Goal: Information Seeking & Learning: Check status

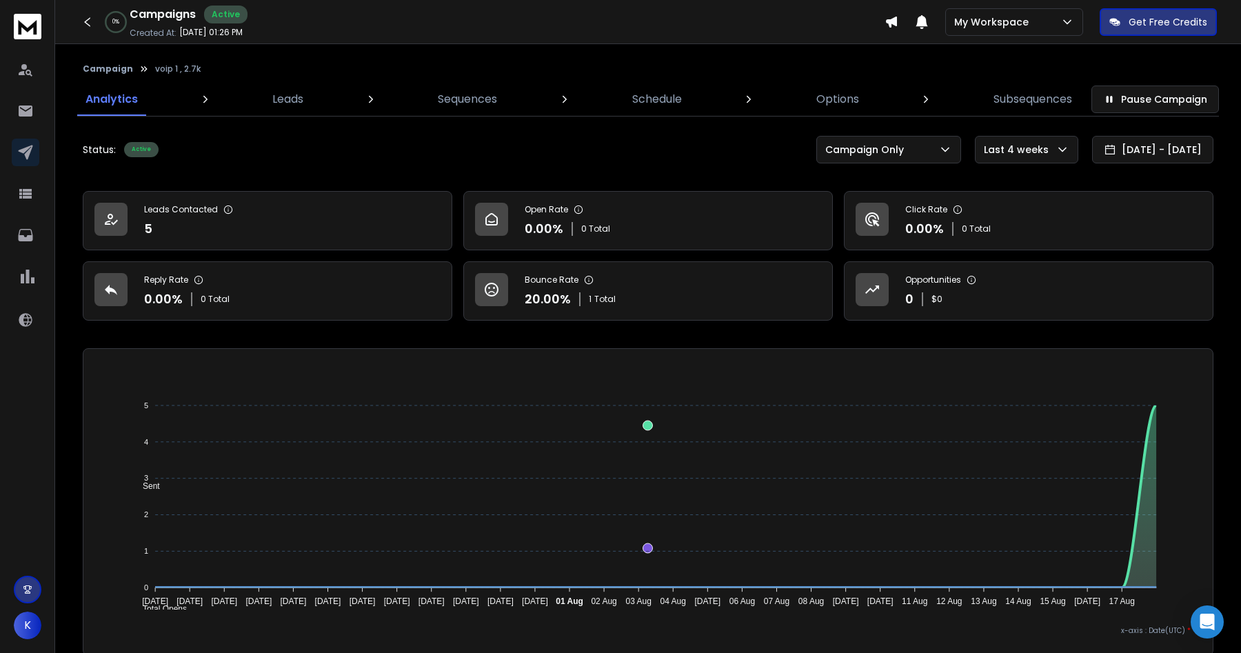
scroll to position [377, 0]
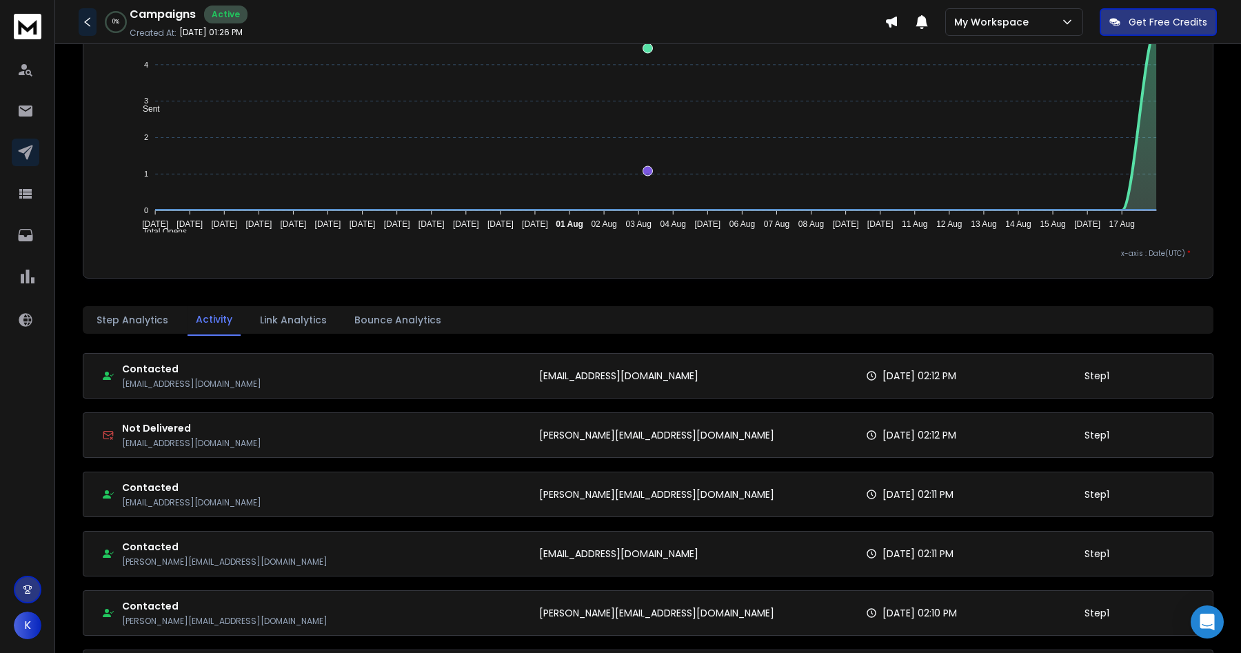
click at [83, 17] on icon at bounding box center [87, 22] width 12 height 12
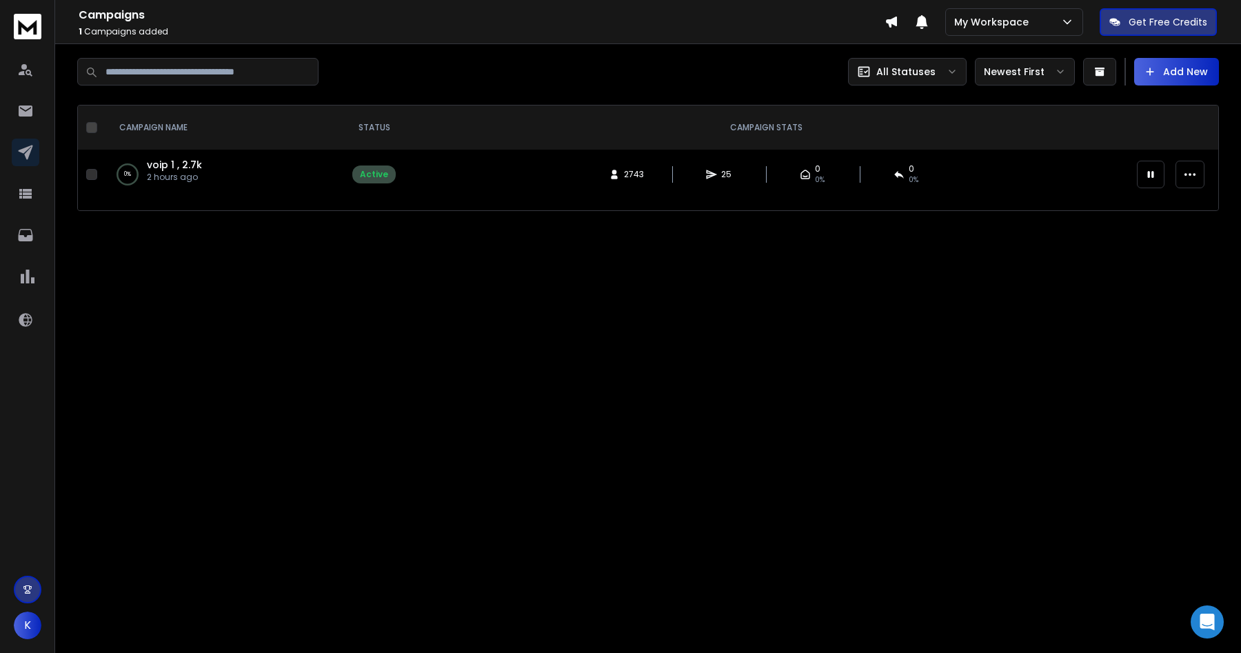
click at [186, 167] on span "voip 1 , 2.7k" at bounding box center [174, 165] width 55 height 14
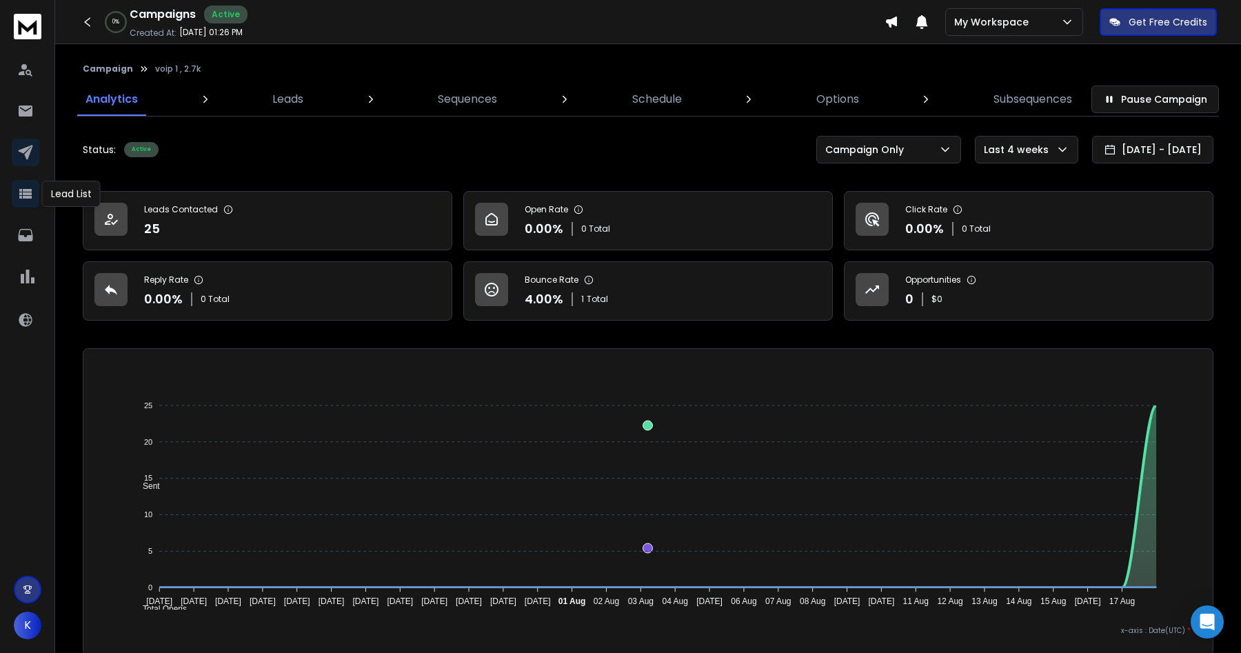
click at [37, 203] on link at bounding box center [26, 194] width 28 height 28
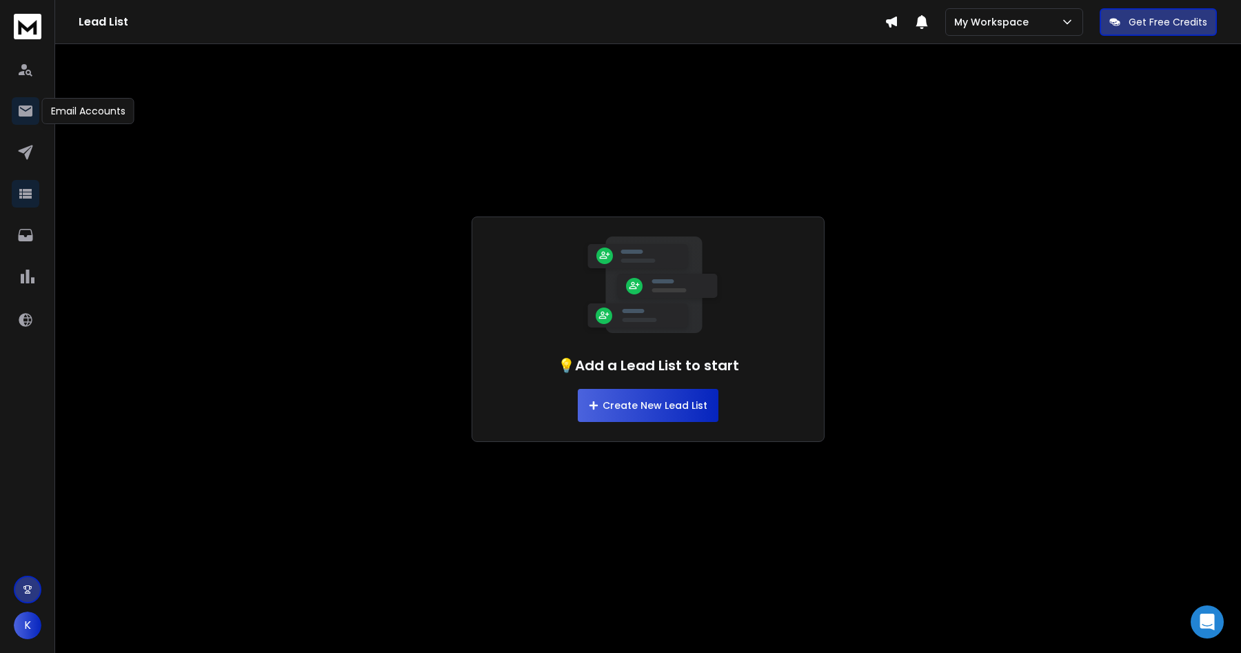
click at [26, 114] on icon at bounding box center [26, 110] width 14 height 11
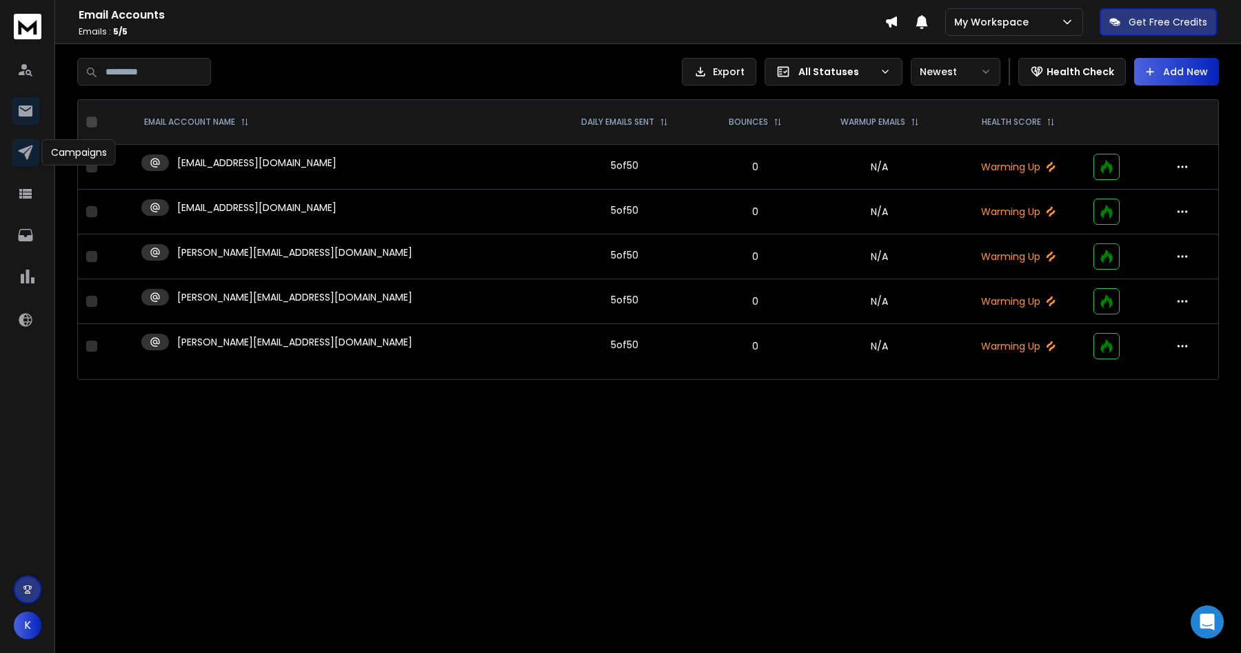
click at [25, 143] on link at bounding box center [26, 153] width 28 height 28
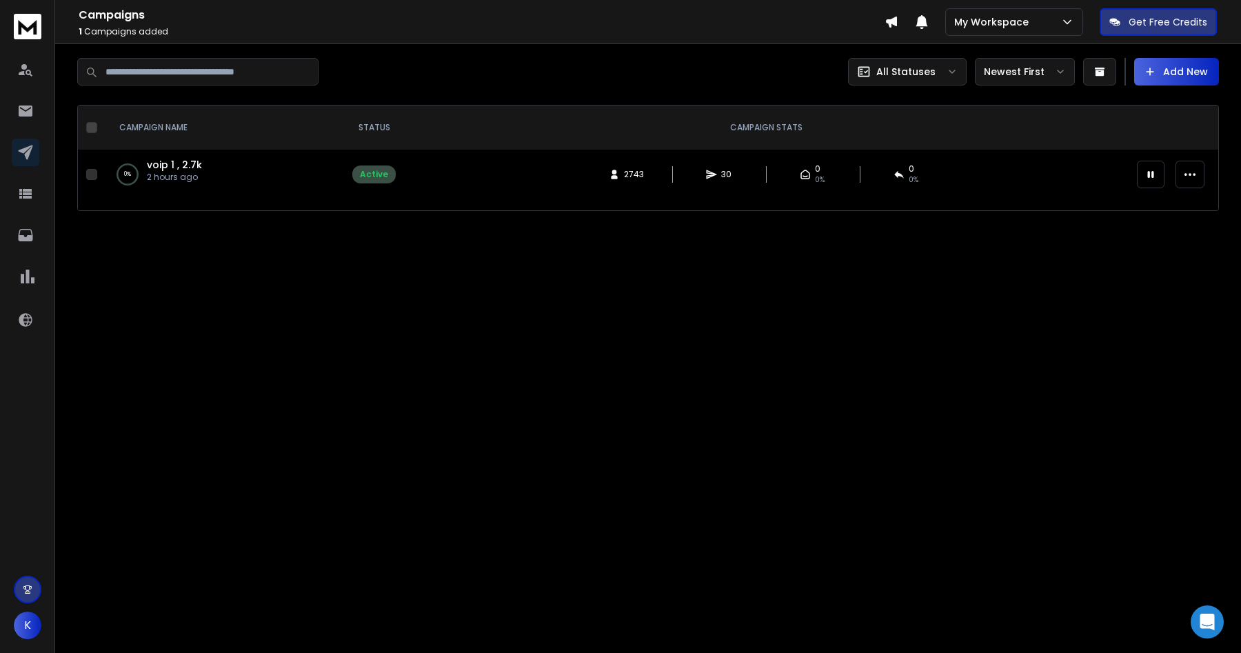
click at [204, 170] on div "0 % voip 1 , 2.7k 2 hours ago" at bounding box center [224, 174] width 214 height 33
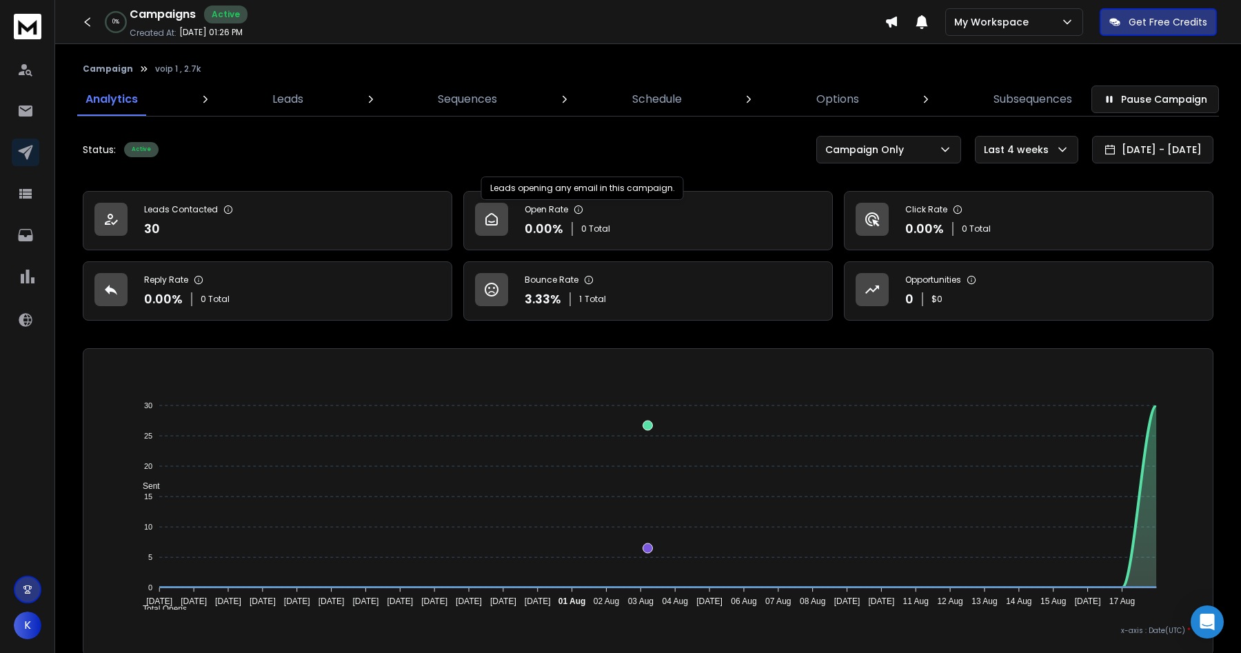
click at [579, 210] on icon at bounding box center [579, 210] width 10 height 10
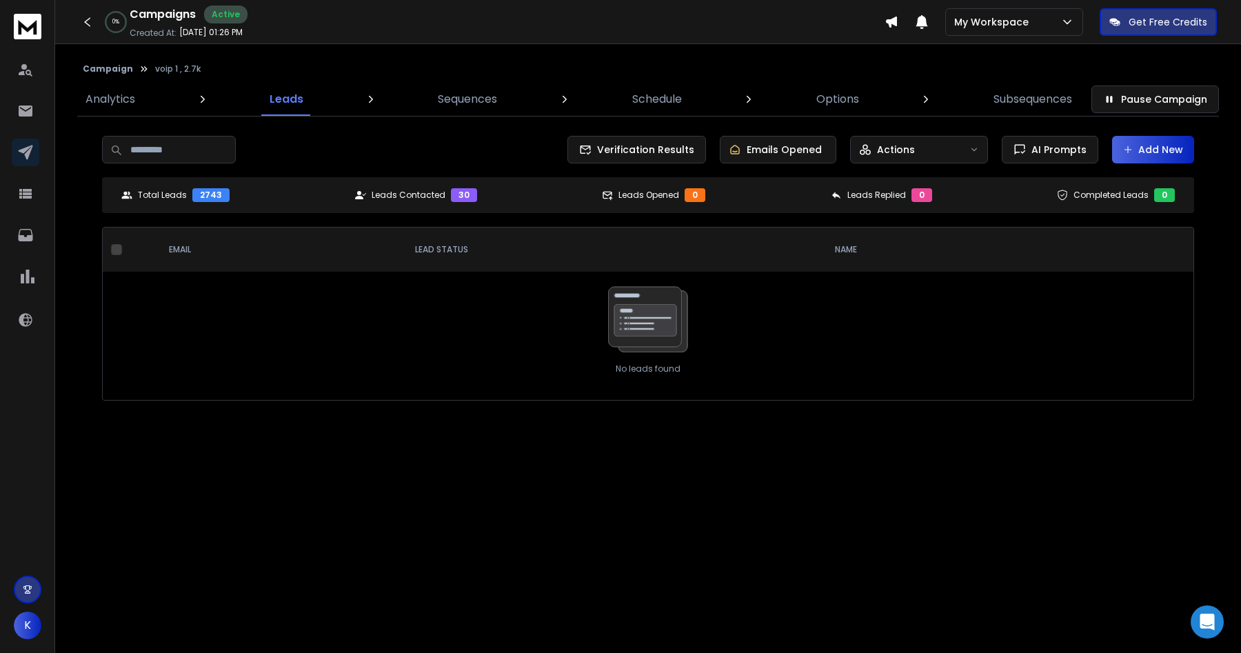
click at [395, 196] on p "Leads Contacted" at bounding box center [409, 195] width 74 height 11
click at [747, 143] on div "Emails Opened" at bounding box center [775, 150] width 93 height 14
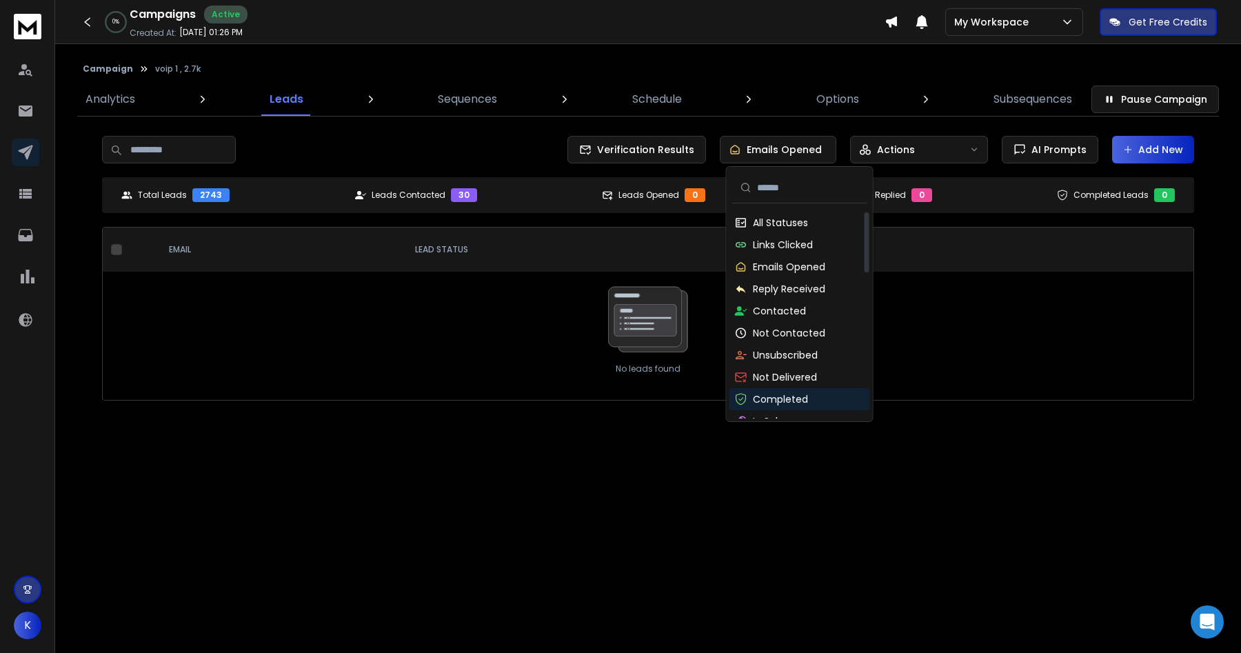
click at [784, 405] on p "Completed" at bounding box center [780, 399] width 55 height 14
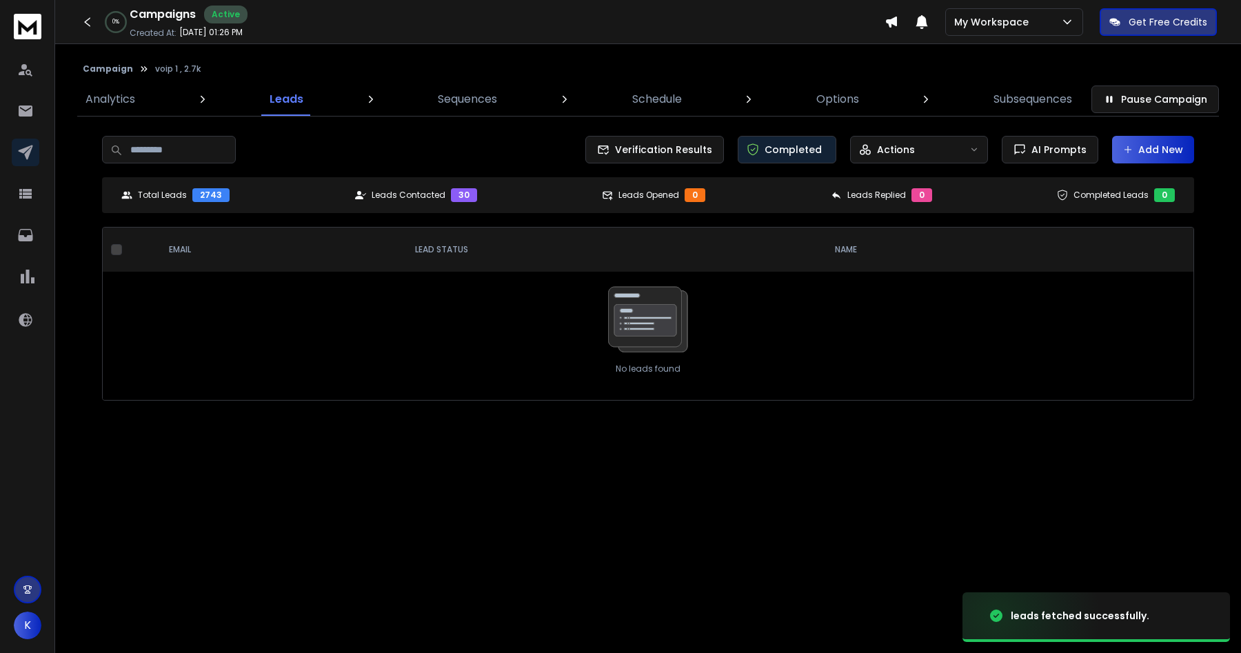
click at [777, 143] on p "Completed" at bounding box center [793, 150] width 57 height 14
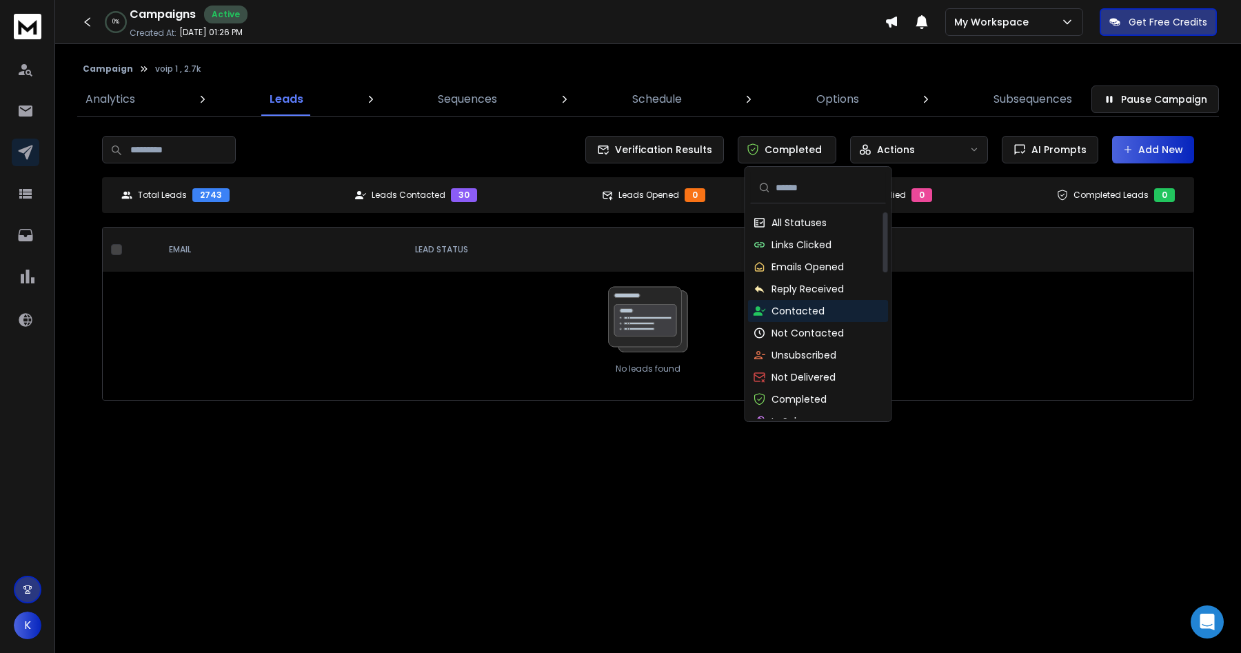
click at [814, 308] on p "Contacted" at bounding box center [798, 311] width 53 height 14
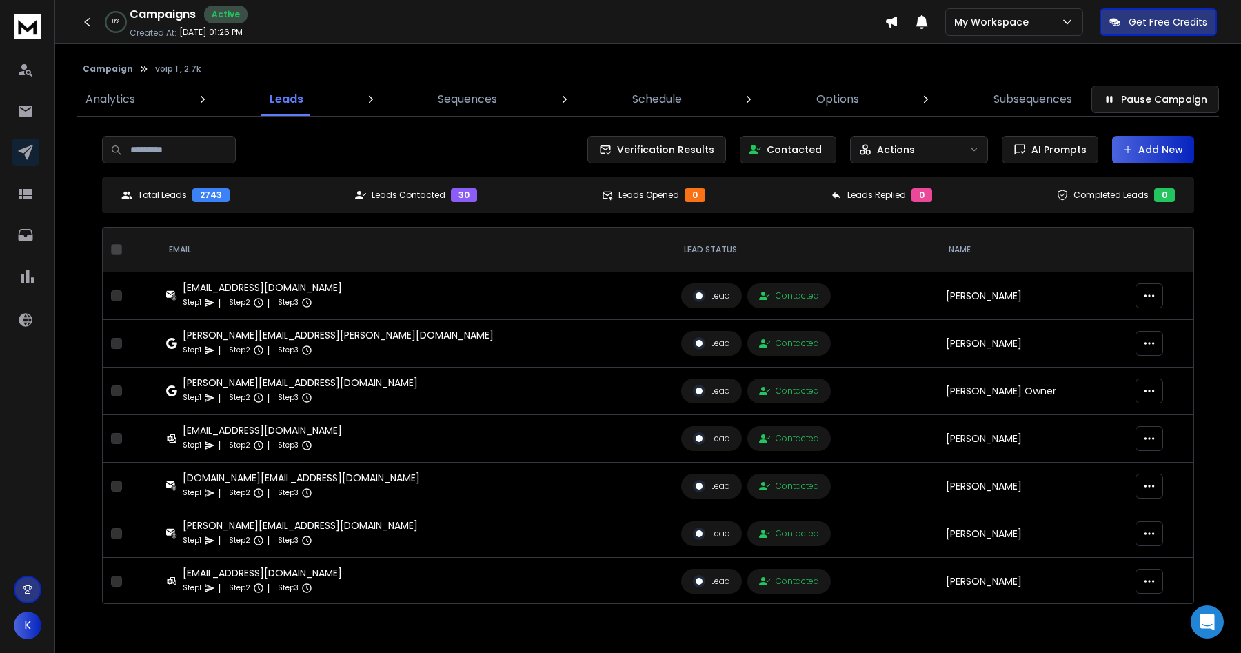
click at [454, 288] on div "[EMAIL_ADDRESS][DOMAIN_NAME] Step 1 | Step 2 | Step 3" at bounding box center [415, 296] width 499 height 30
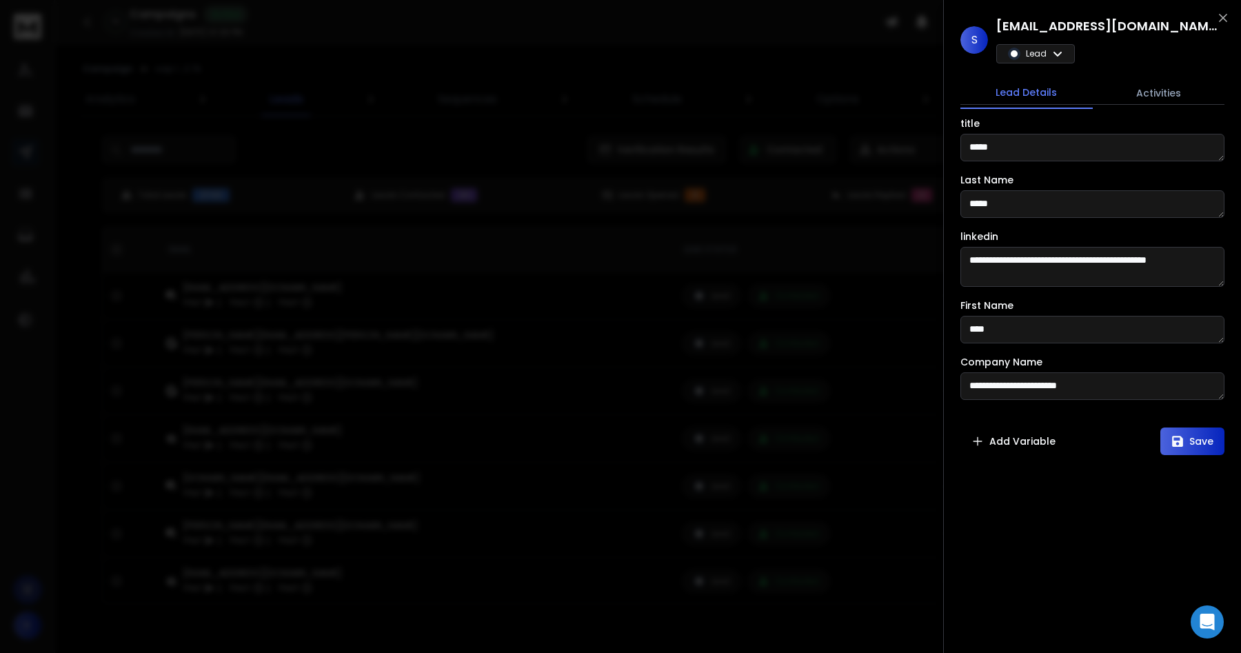
click at [1174, 94] on button "Activities" at bounding box center [1159, 93] width 132 height 30
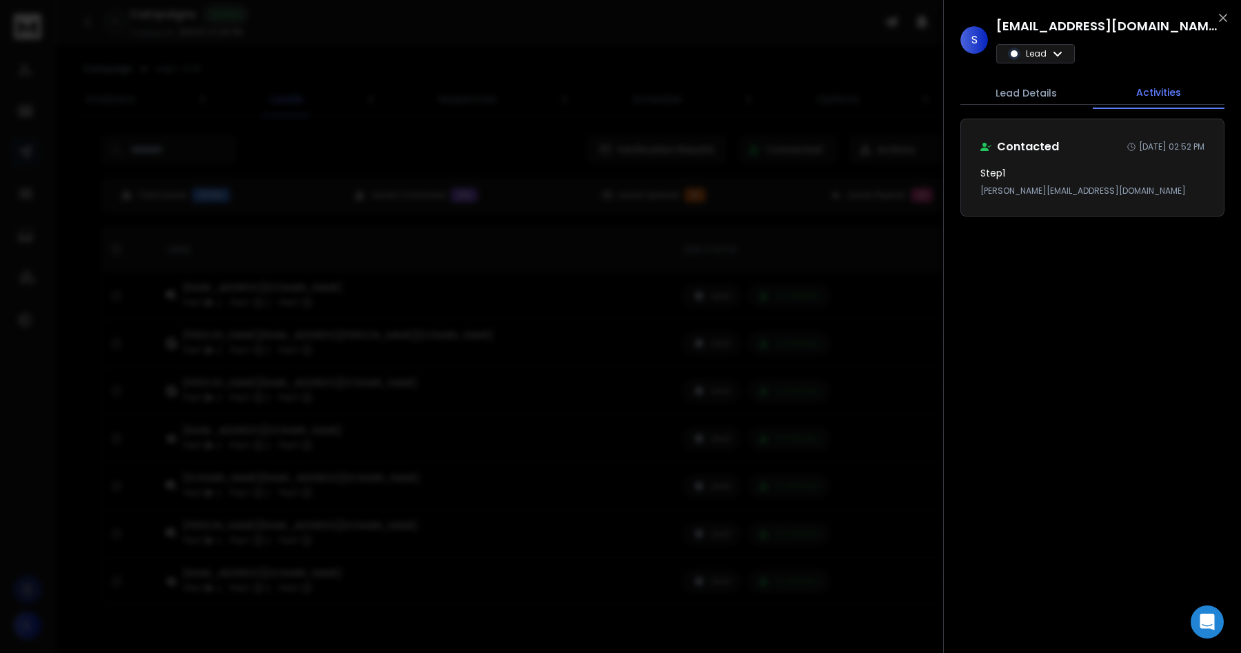
click at [1127, 152] on div "[DATE] 02:52 PM" at bounding box center [1166, 146] width 78 height 11
click at [1223, 17] on icon "button" at bounding box center [1223, 17] width 7 height 7
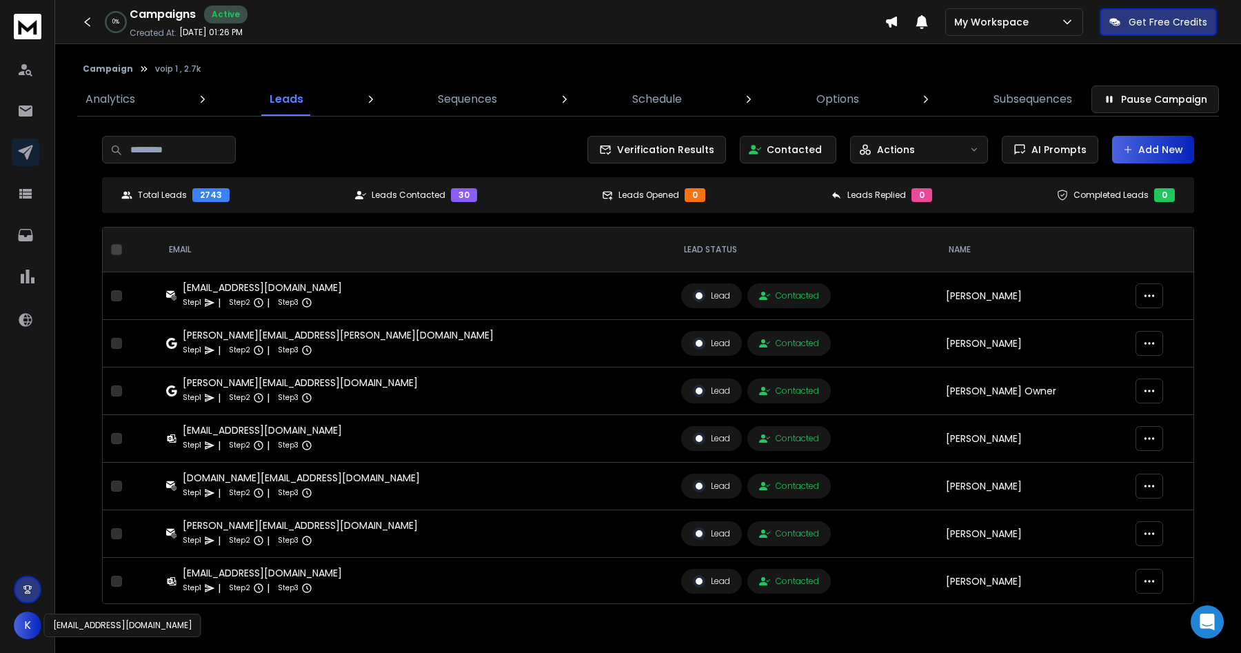
click at [32, 627] on span "K" at bounding box center [28, 626] width 28 height 28
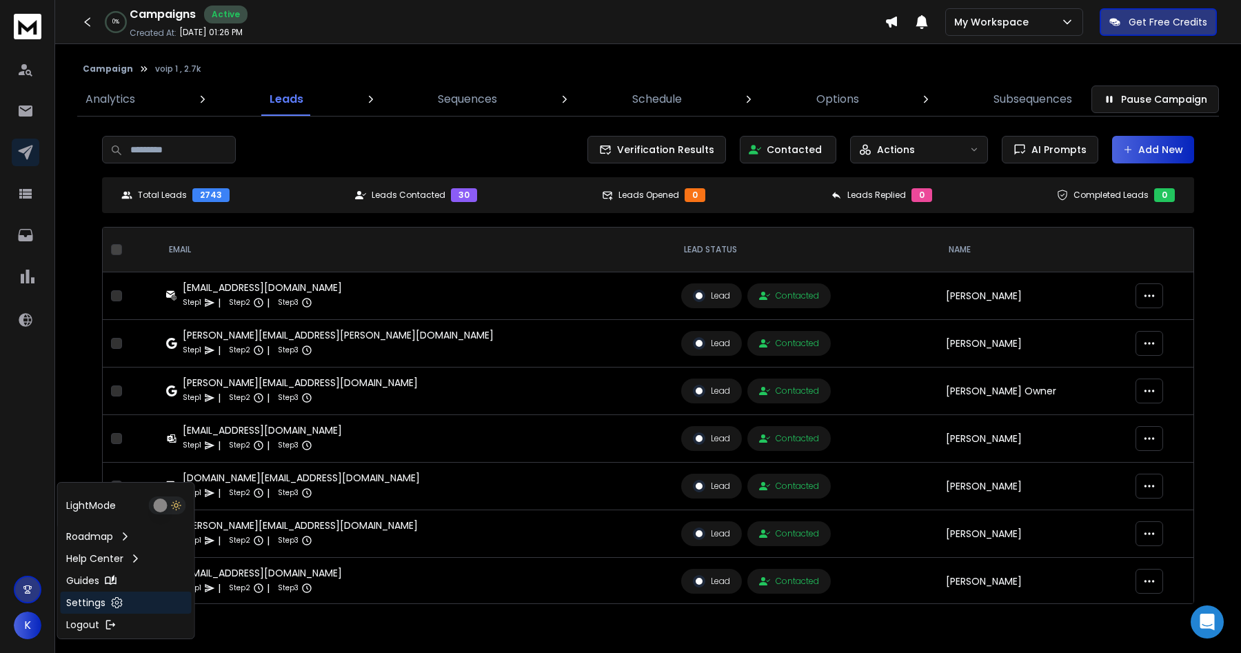
click at [97, 603] on p "Settings" at bounding box center [85, 603] width 39 height 14
